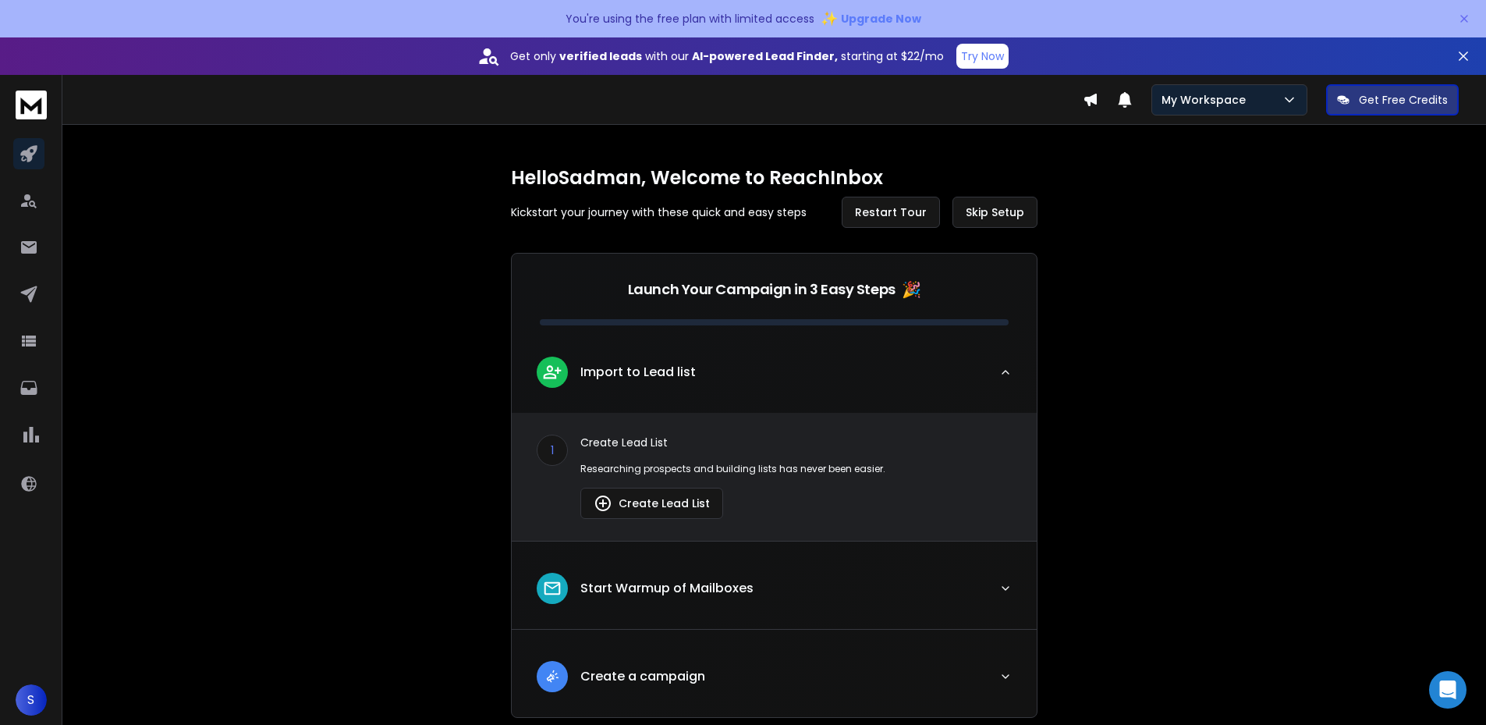
click at [1207, 96] on p "My Workspace" at bounding box center [1207, 100] width 90 height 16
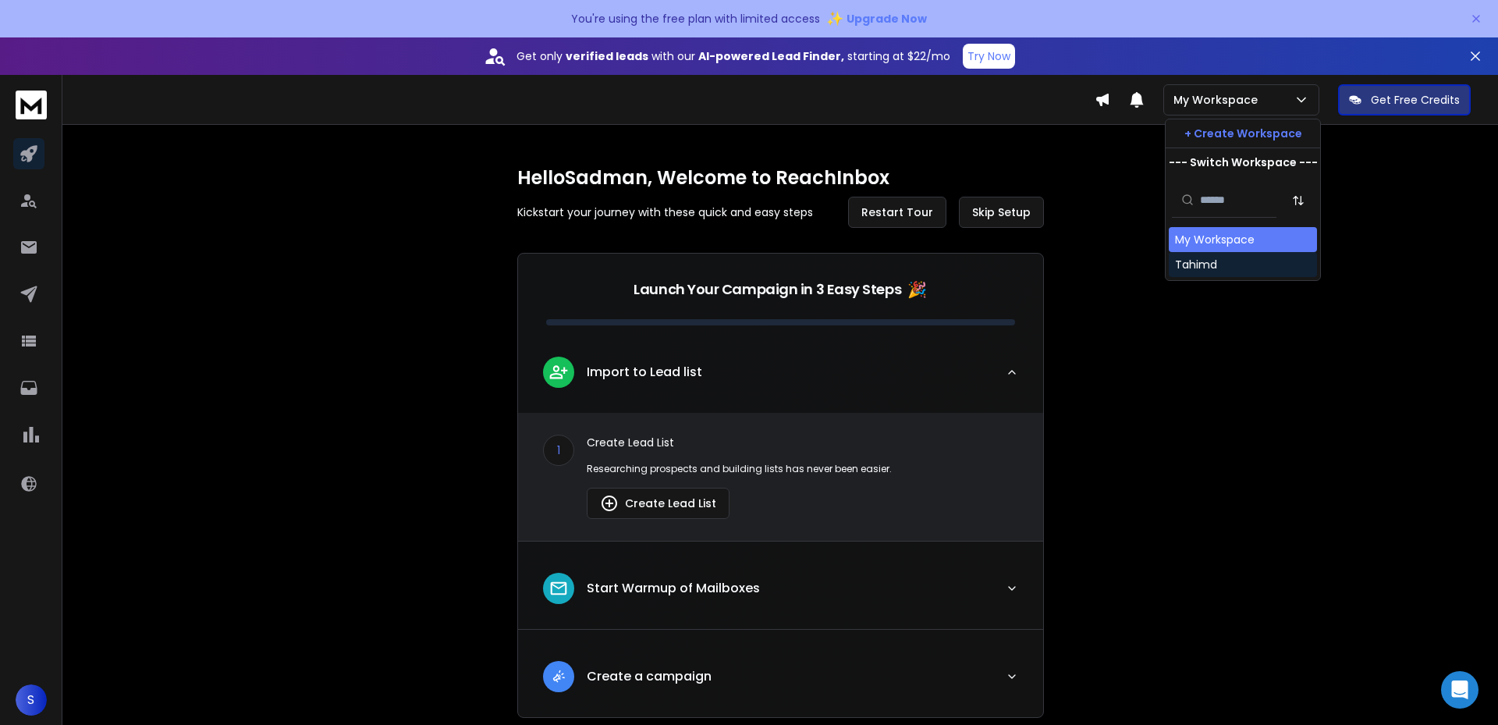
click at [1208, 267] on div "Tahimd" at bounding box center [1196, 265] width 42 height 16
